Goal: Navigation & Orientation: Find specific page/section

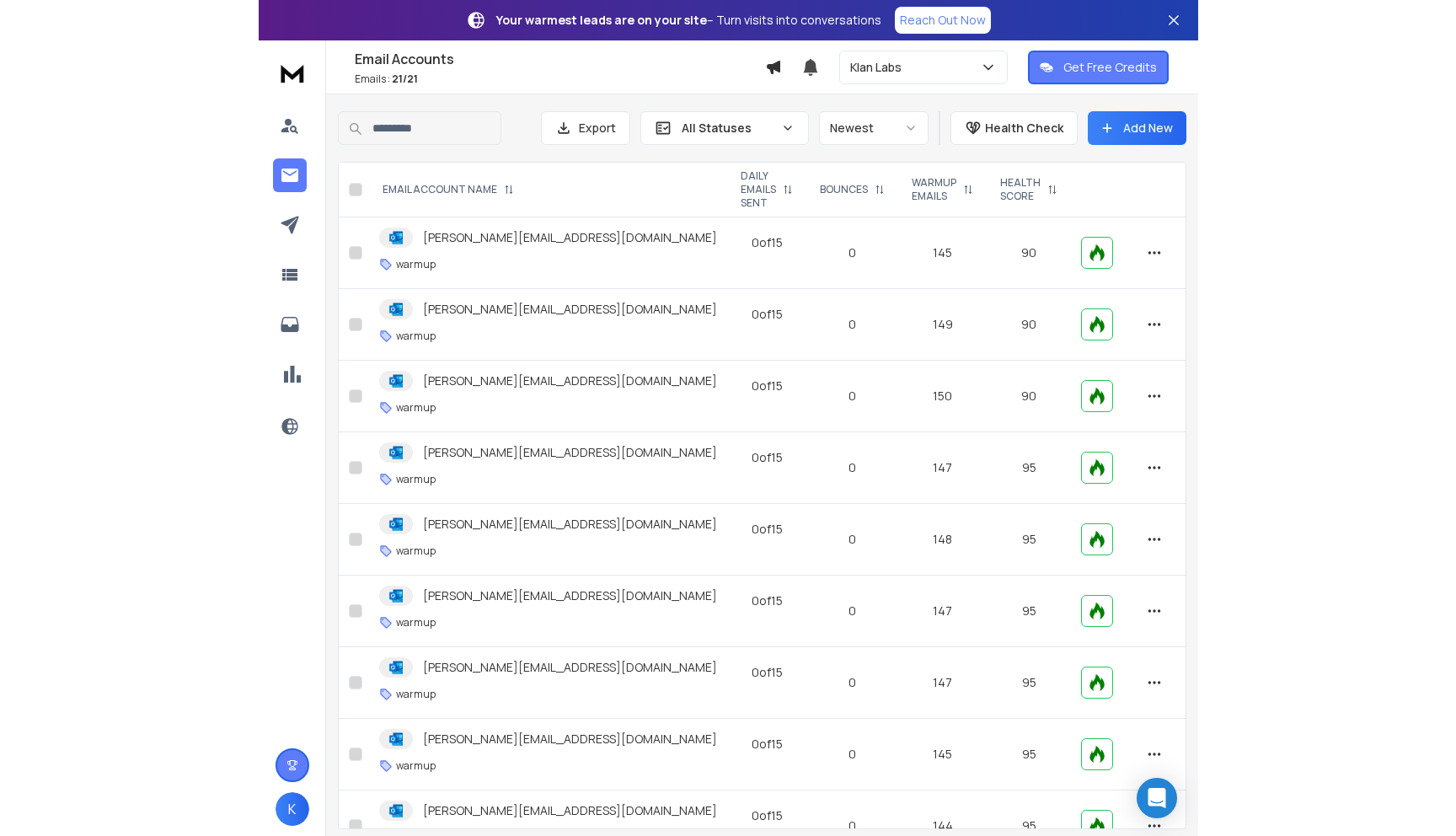
scroll to position [771, 0]
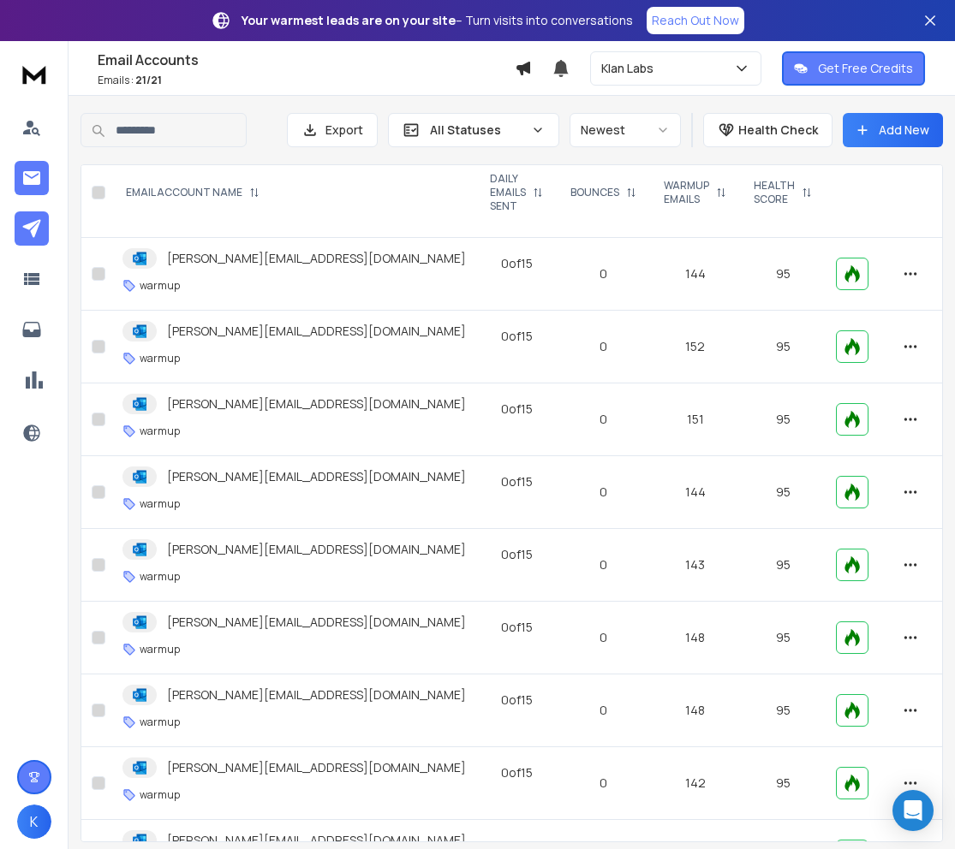
click at [35, 232] on icon at bounding box center [31, 228] width 21 height 21
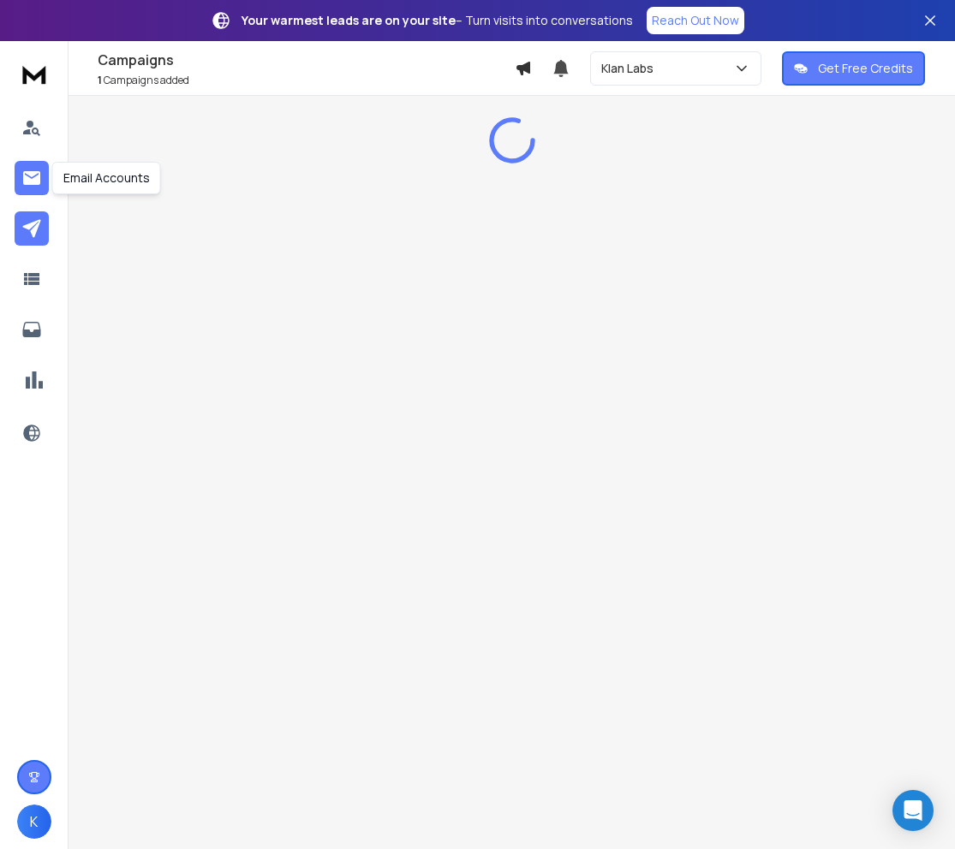
click at [21, 171] on icon at bounding box center [31, 178] width 21 height 21
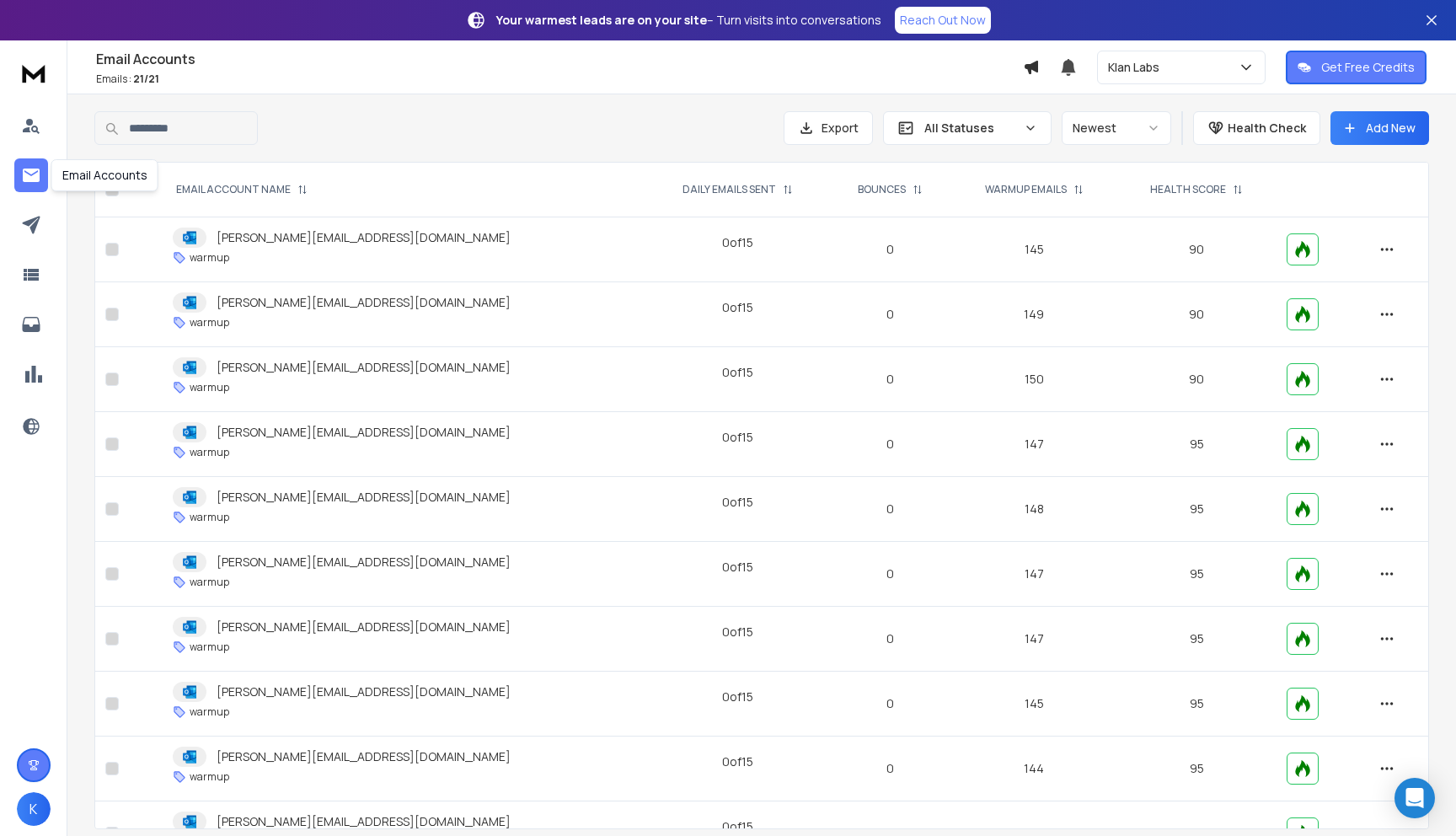
click at [503, 62] on h1 "Email Accounts" at bounding box center [560, 59] width 927 height 21
